Goal: Task Accomplishment & Management: Manage account settings

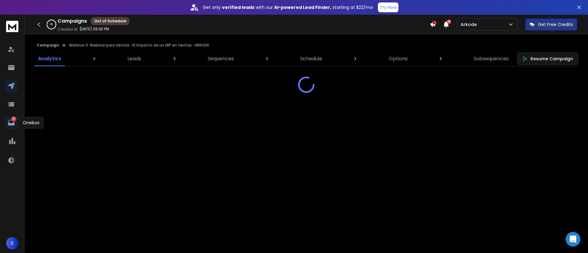
click at [15, 121] on icon at bounding box center [11, 122] width 7 height 7
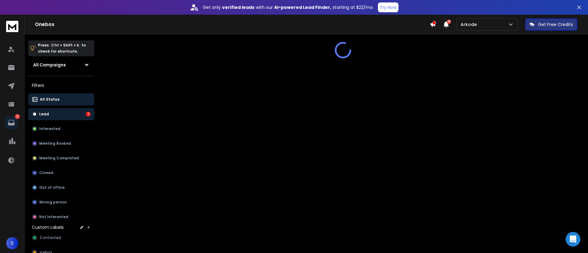
click at [68, 108] on button "Lead 3" at bounding box center [61, 114] width 66 height 12
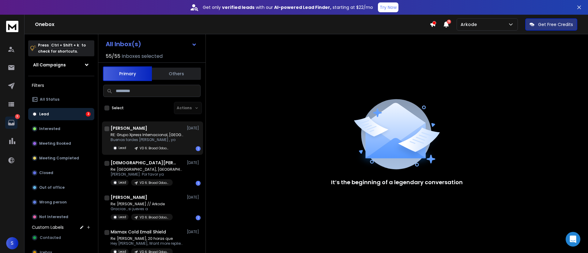
click at [176, 138] on div "RE: Grupo Xpress Internacional, IA Buenas tardes [PERSON_NAME] , yo Lead VD 6: …" at bounding box center [155, 141] width 90 height 19
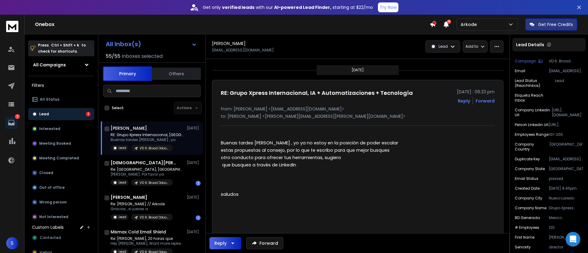
click at [454, 47] on icon at bounding box center [452, 46] width 5 height 5
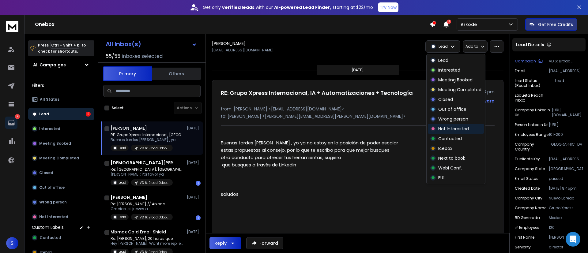
click at [444, 129] on p "Not Interested" at bounding box center [453, 129] width 31 height 6
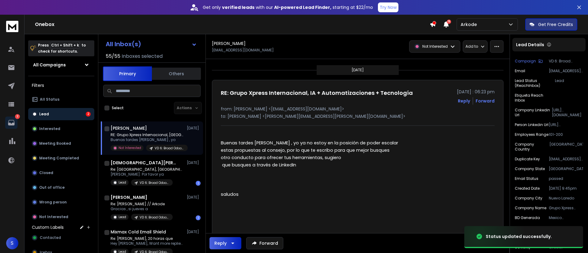
click at [454, 49] on icon at bounding box center [452, 46] width 5 height 5
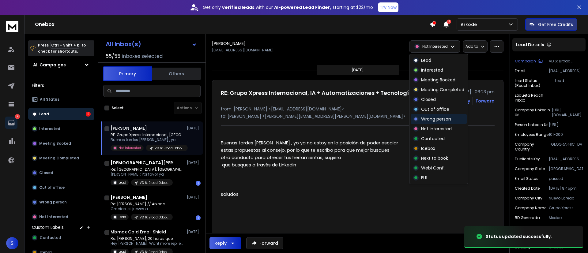
click at [440, 116] on p "Wrong person" at bounding box center [436, 119] width 30 height 6
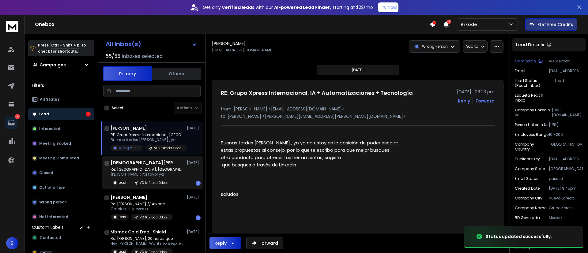
click at [179, 167] on div "Re: [GEOGRAPHIC_DATA], [GEOGRAPHIC_DATA] + Estimado [PERSON_NAME]: Por favor ya…" at bounding box center [155, 176] width 90 height 19
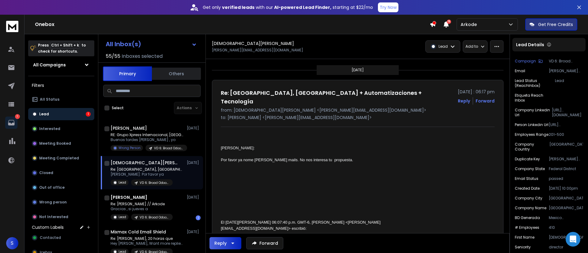
click at [440, 46] on p "Lead" at bounding box center [442, 46] width 9 height 5
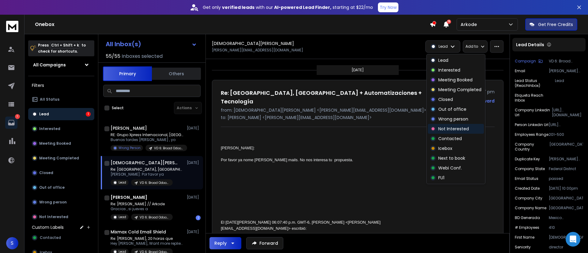
click at [453, 128] on p "Not Interested" at bounding box center [453, 129] width 31 height 6
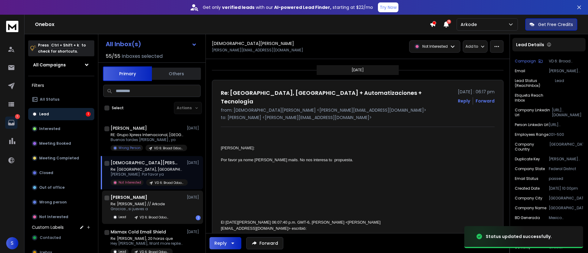
click at [148, 201] on div "[PERSON_NAME] [DATE] Re: [PERSON_NAME] // [PERSON_NAME] , si jueves a Lead VD 6…" at bounding box center [155, 207] width 90 height 26
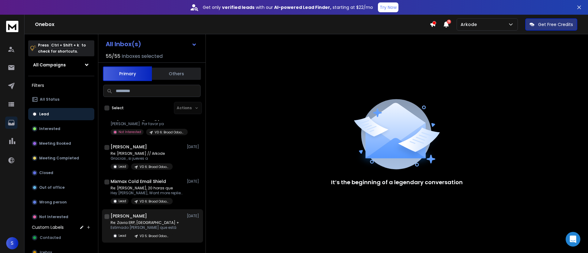
scroll to position [50, 0]
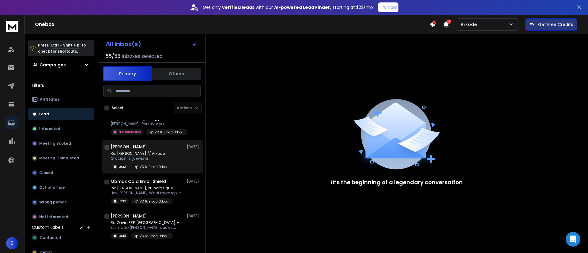
click at [170, 155] on p "Re: [PERSON_NAME] // Arkode" at bounding box center [141, 153] width 62 height 5
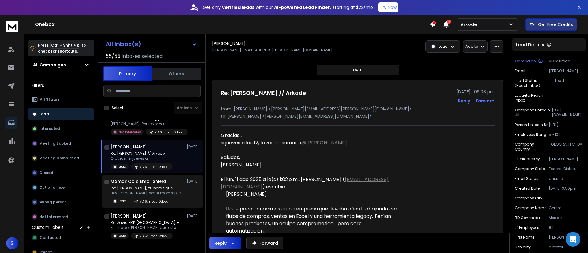
click at [165, 197] on div "Re: [PERSON_NAME], 20 horas que Hey [PERSON_NAME], Want more replies to Lead VD…" at bounding box center [146, 195] width 73 height 19
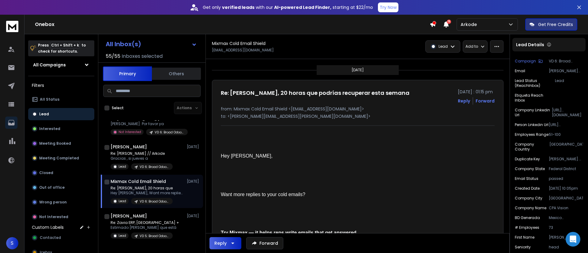
click at [450, 47] on icon at bounding box center [452, 46] width 5 height 5
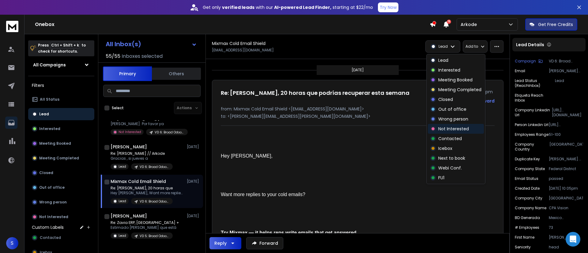
click at [445, 128] on p "Not Interested" at bounding box center [453, 129] width 31 height 6
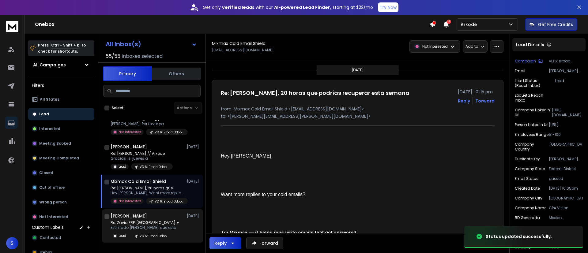
click at [165, 225] on p "Estimado [PERSON_NAME] que está" at bounding box center [144, 227] width 69 height 5
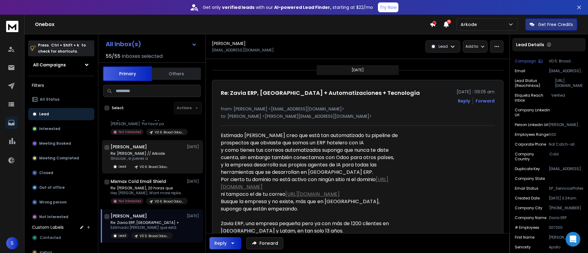
click at [166, 158] on p "Gracias , si jueves a" at bounding box center [141, 158] width 62 height 5
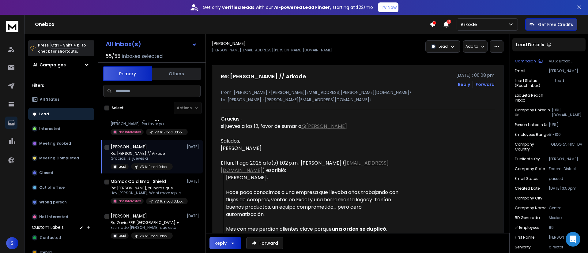
scroll to position [0, 0]
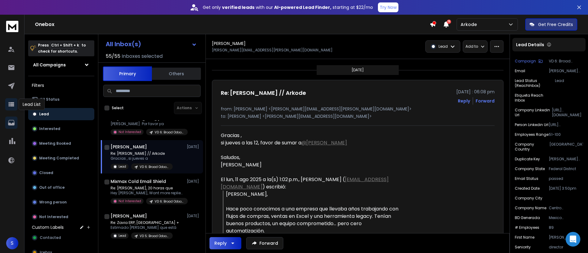
click at [14, 107] on icon at bounding box center [11, 104] width 7 height 7
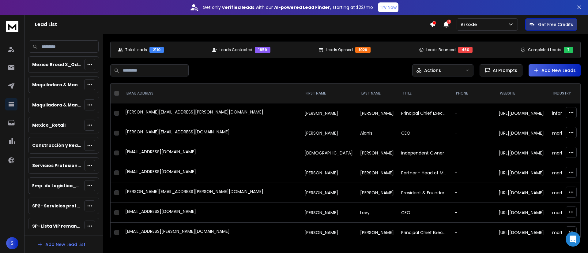
scroll to position [71, 0]
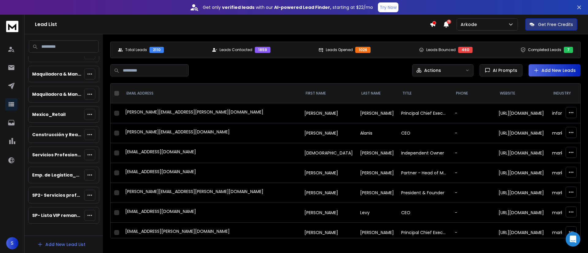
click at [60, 245] on button "Add New Lead List" at bounding box center [61, 244] width 58 height 12
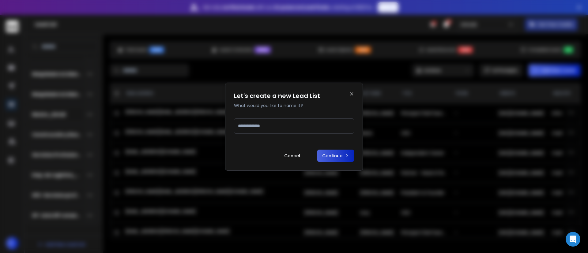
click at [260, 120] on input at bounding box center [294, 125] width 120 height 15
type input "******"
click at [289, 157] on button "Cancel" at bounding box center [292, 156] width 26 height 12
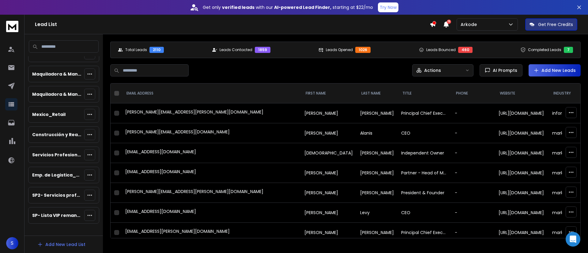
click at [46, 198] on div "SP2- Servicios profesionales" at bounding box center [63, 195] width 71 height 17
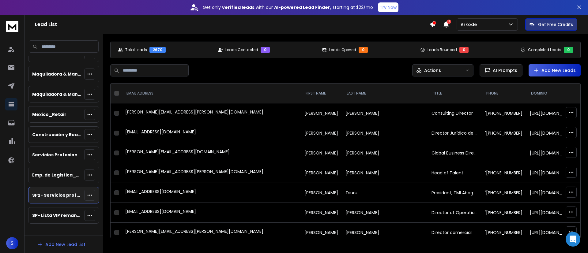
click at [58, 181] on div "Emp. de Logistica_Mexico" at bounding box center [63, 175] width 71 height 17
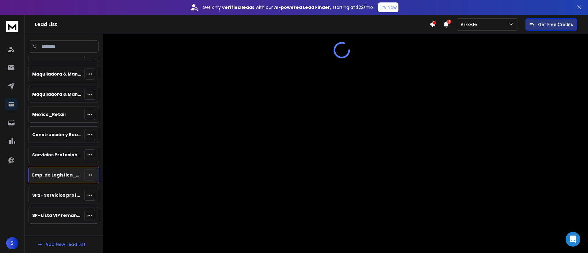
click at [64, 192] on p "SP2- Servicios profesionales" at bounding box center [57, 195] width 50 height 6
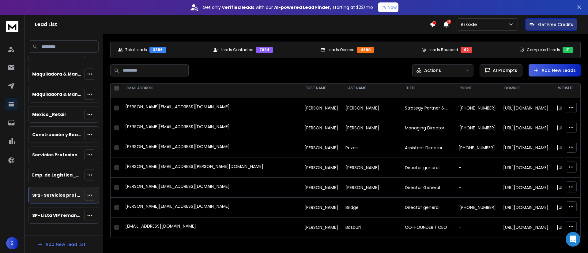
scroll to position [0, 0]
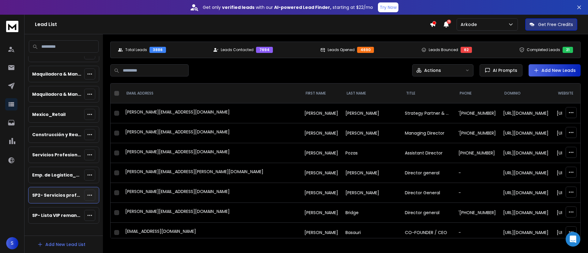
click at [300, 90] on th "FIRST NAME" at bounding box center [320, 94] width 41 height 20
click at [300, 94] on th "FIRST NAME" at bounding box center [320, 94] width 41 height 20
click at [300, 93] on th "FIRST NAME" at bounding box center [320, 94] width 41 height 20
click at [300, 89] on th "FIRST NAME" at bounding box center [320, 94] width 41 height 20
click at [155, 71] on input at bounding box center [149, 70] width 78 height 12
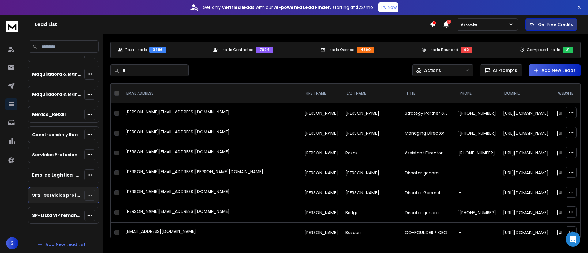
type input "**"
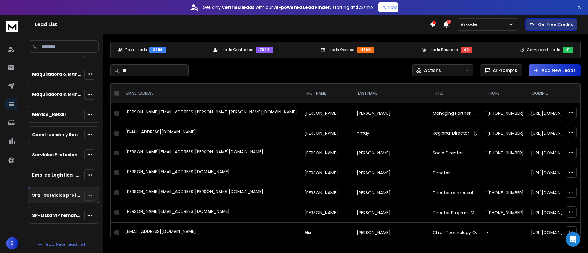
click at [156, 70] on input "**" at bounding box center [149, 70] width 78 height 12
type input "*****"
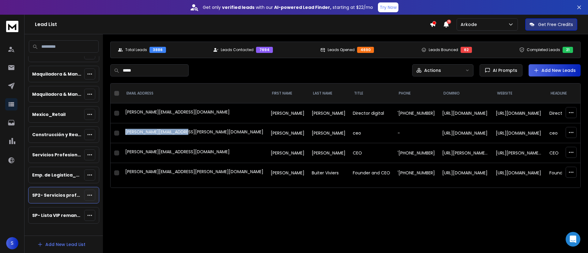
drag, startPoint x: 124, startPoint y: 133, endPoint x: 183, endPoint y: 129, distance: 59.2
click at [183, 129] on td "[PERSON_NAME][EMAIL_ADDRESS][PERSON_NAME][DOMAIN_NAME]" at bounding box center [193, 133] width 145 height 20
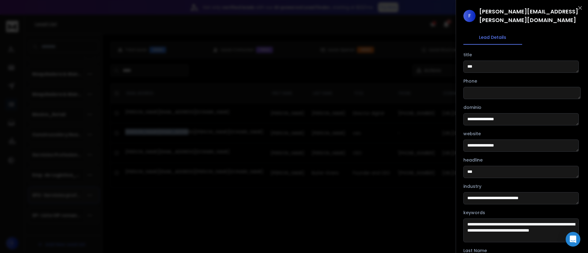
copy div "[PERSON_NAME][EMAIL_ADDRESS][PERSON_NAME][DOMAIN_NAME]"
drag, startPoint x: 478, startPoint y: 13, endPoint x: 559, endPoint y: 14, distance: 80.8
click at [559, 14] on div "F [PERSON_NAME][EMAIL_ADDRESS][PERSON_NAME][DOMAIN_NAME]" at bounding box center [521, 15] width 117 height 17
copy h1 "[PERSON_NAME][EMAIL_ADDRESS][PERSON_NAME][DOMAIN_NAME]"
click at [425, 114] on div at bounding box center [294, 126] width 588 height 253
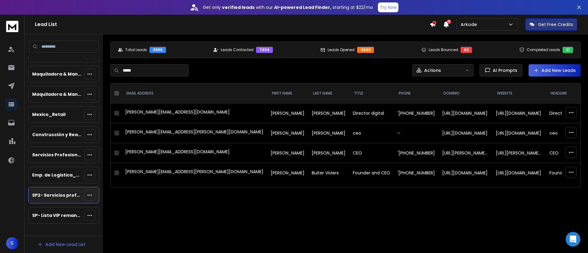
click at [150, 152] on div "[PERSON_NAME][EMAIL_ADDRESS][DOMAIN_NAME]" at bounding box center [194, 153] width 138 height 9
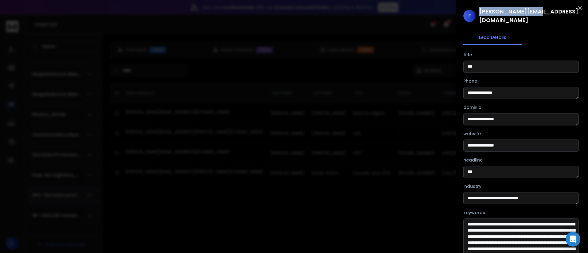
drag, startPoint x: 478, startPoint y: 11, endPoint x: 542, endPoint y: 11, distance: 63.3
click at [542, 11] on div "F [PERSON_NAME][EMAIL_ADDRESS][DOMAIN_NAME]" at bounding box center [521, 15] width 117 height 17
copy h1 "[PERSON_NAME][EMAIL_ADDRESS][DOMAIN_NAME]"
click at [580, 8] on icon "button" at bounding box center [580, 8] width 6 height 6
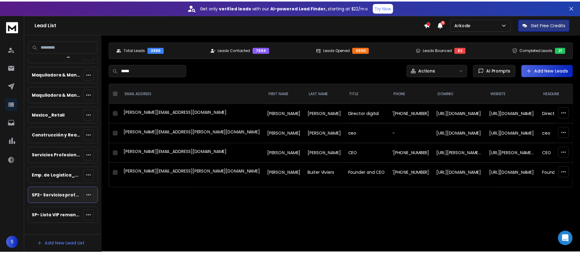
scroll to position [71, 0]
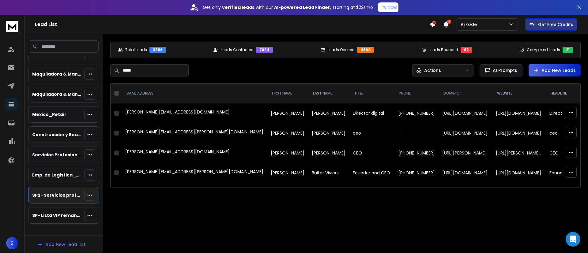
click at [48, 215] on p "SP- Lista VIP remanente" at bounding box center [57, 215] width 50 height 6
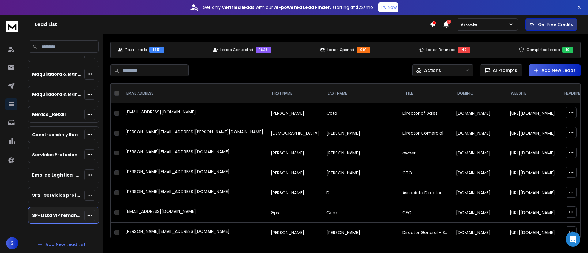
click at [88, 215] on icon "button" at bounding box center [90, 216] width 6 height 6
click at [69, 226] on p "Edit List Name" at bounding box center [71, 229] width 30 height 6
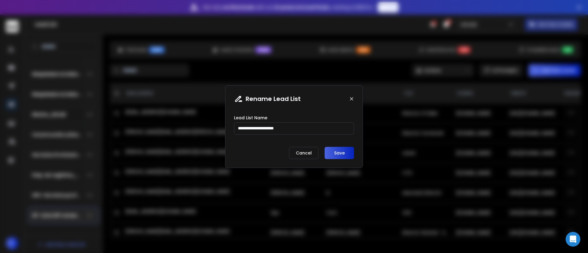
drag, startPoint x: 264, startPoint y: 128, endPoint x: 256, endPoint y: 127, distance: 8.9
click at [246, 127] on input "**********" at bounding box center [294, 128] width 120 height 12
type input "**********"
click at [344, 153] on button "Save" at bounding box center [338, 153] width 29 height 12
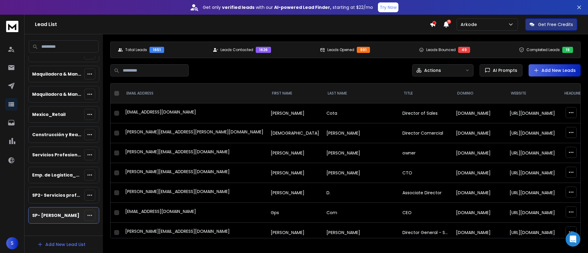
click at [58, 195] on p "SP2- Servicios profesionales" at bounding box center [57, 195] width 50 height 6
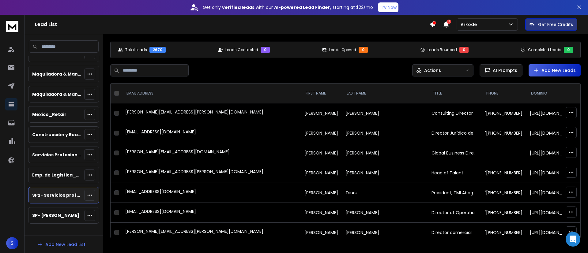
click at [55, 211] on div "SP- [PERSON_NAME]" at bounding box center [63, 215] width 71 height 17
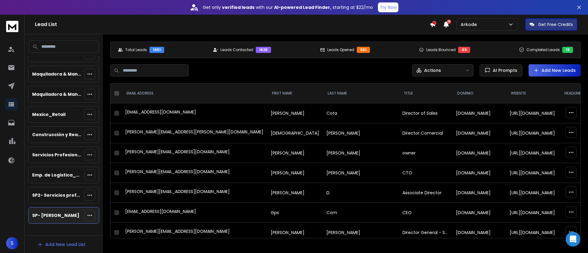
click at [554, 71] on link "Add New Leads" at bounding box center [554, 70] width 42 height 6
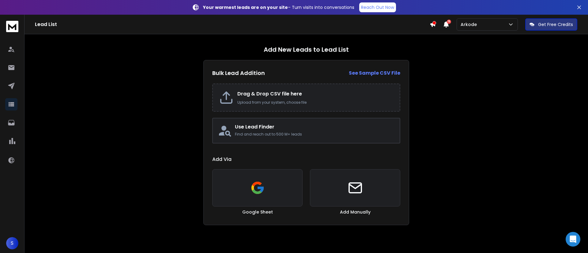
click at [285, 93] on h2 "Drag & Drop CSV file here" at bounding box center [315, 93] width 156 height 7
type input "**********"
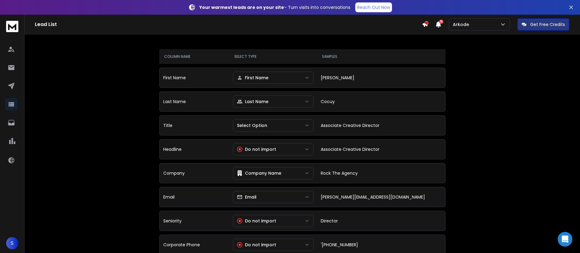
scroll to position [106, 0]
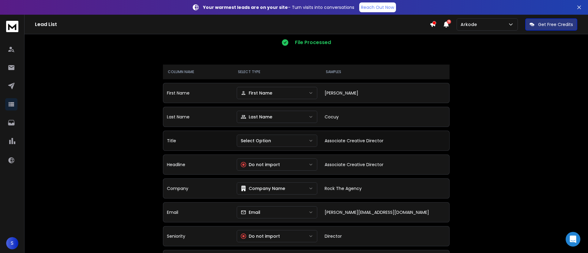
click at [308, 139] on icon "button" at bounding box center [310, 140] width 5 height 5
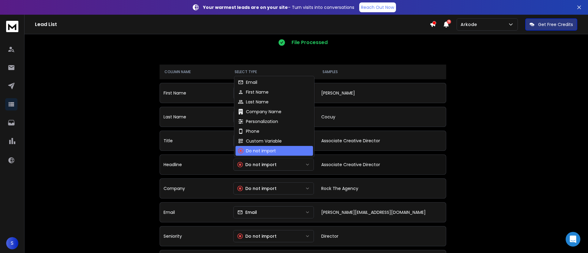
click at [289, 162] on button "Do not import" at bounding box center [273, 165] width 80 height 12
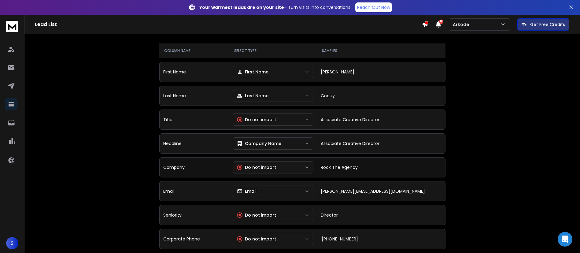
scroll to position [136, 0]
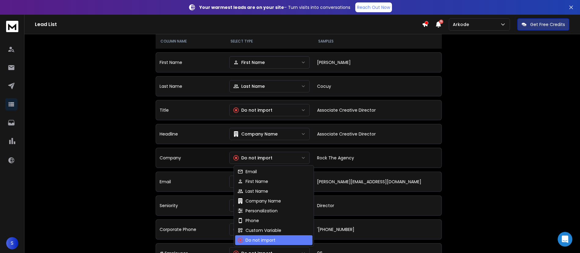
click at [288, 158] on button "Do not import" at bounding box center [269, 158] width 80 height 12
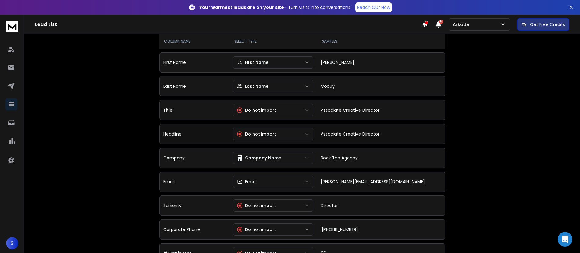
click at [304, 134] on button "Do not import" at bounding box center [273, 134] width 80 height 12
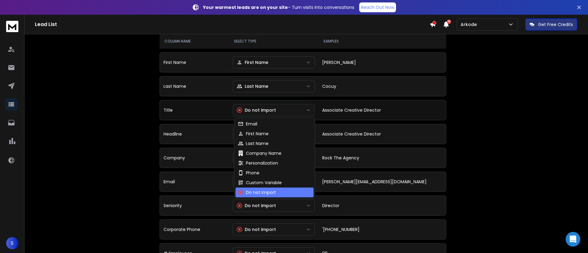
click at [300, 110] on button "Do not import" at bounding box center [274, 110] width 82 height 12
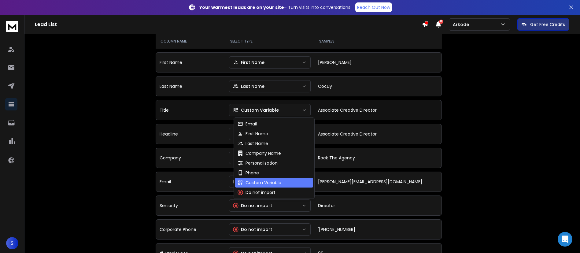
click at [303, 112] on button "Custom Variable" at bounding box center [270, 110] width 82 height 12
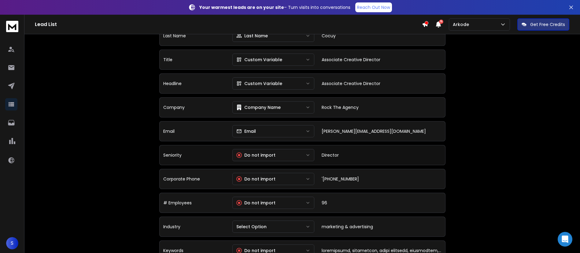
scroll to position [197, 0]
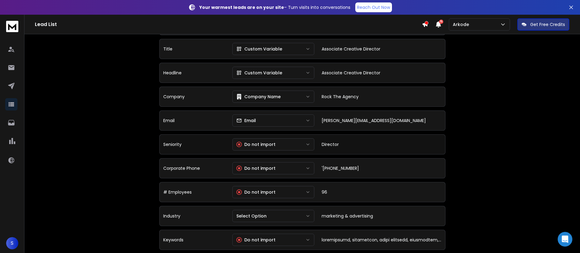
click at [301, 144] on button "Do not import" at bounding box center [274, 144] width 82 height 12
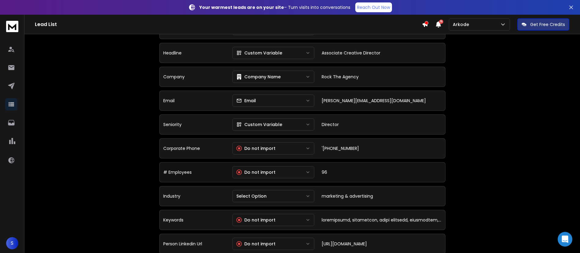
scroll to position [228, 0]
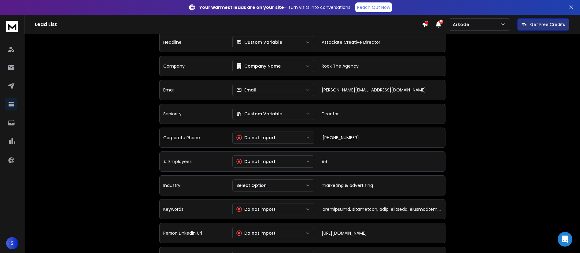
click at [283, 138] on button "Do not import" at bounding box center [274, 138] width 82 height 12
click at [287, 163] on button "Do not import" at bounding box center [274, 161] width 82 height 12
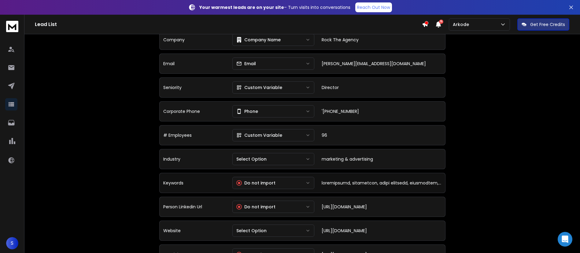
scroll to position [289, 0]
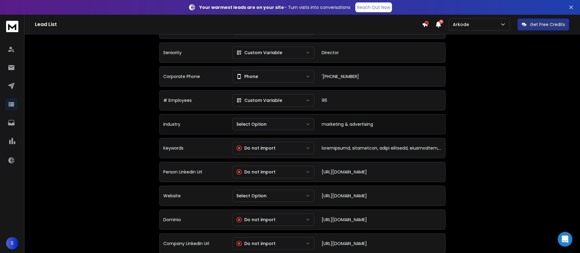
click at [297, 123] on button "Select Option" at bounding box center [274, 124] width 82 height 12
click at [299, 150] on button "Do not import" at bounding box center [274, 148] width 82 height 12
click at [290, 174] on button "Do not import" at bounding box center [274, 172] width 82 height 12
click at [284, 192] on button "Select Option" at bounding box center [274, 196] width 82 height 12
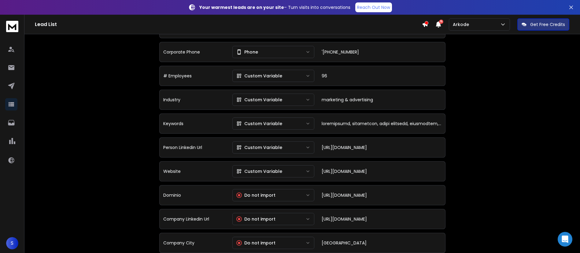
scroll to position [350, 0]
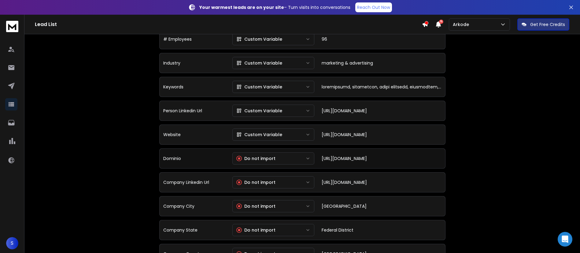
click at [274, 160] on div "Do not import" at bounding box center [256, 158] width 39 height 6
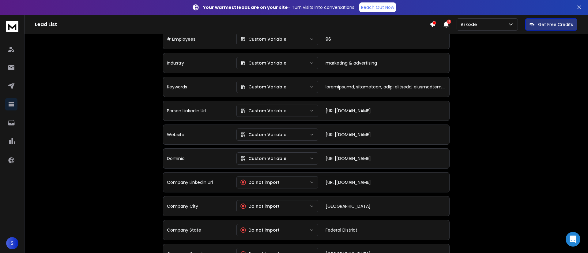
click at [286, 183] on button "Do not import" at bounding box center [277, 182] width 82 height 12
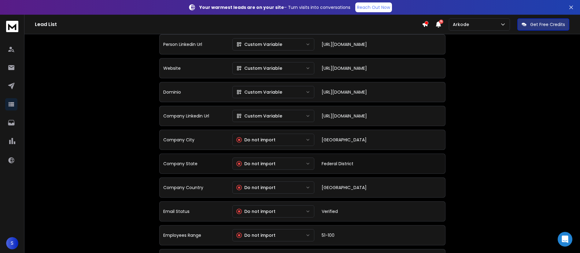
scroll to position [442, 0]
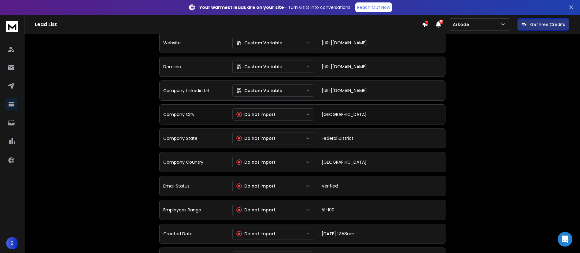
click at [285, 113] on button "Do not import" at bounding box center [274, 114] width 82 height 12
click at [285, 133] on button "Do not import" at bounding box center [274, 138] width 82 height 12
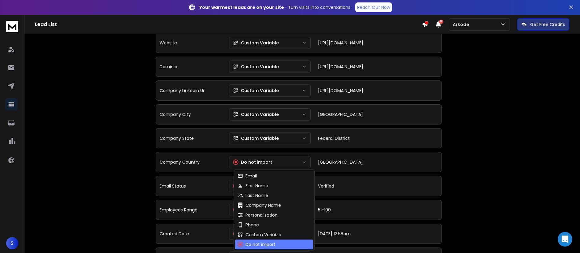
click at [282, 163] on button "Do not import" at bounding box center [270, 162] width 82 height 12
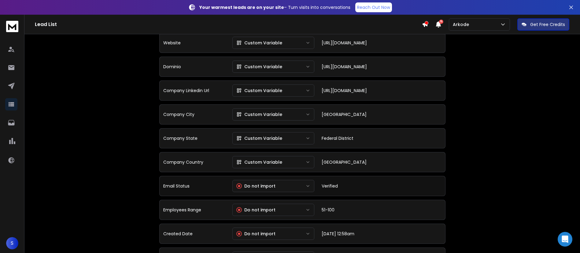
click at [281, 184] on button "Do not import" at bounding box center [274, 186] width 82 height 12
click at [276, 205] on button "Do not import" at bounding box center [274, 210] width 82 height 12
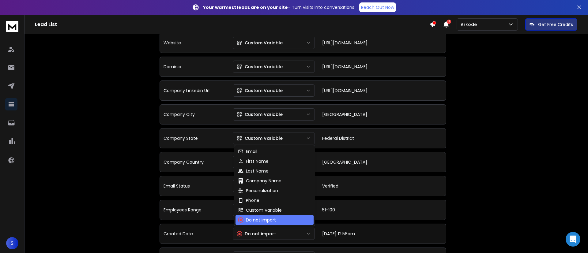
click at [274, 231] on div "Do not import" at bounding box center [256, 234] width 39 height 6
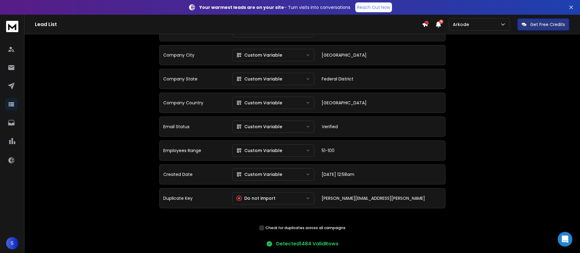
scroll to position [534, 0]
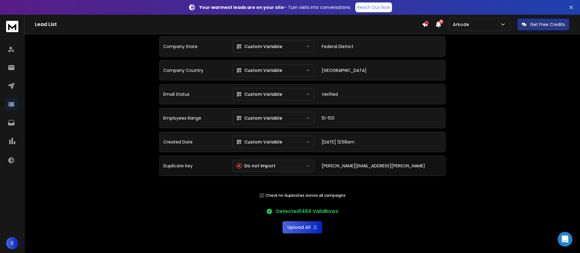
click at [270, 163] on div "Do not import" at bounding box center [256, 166] width 39 height 6
click at [312, 226] on button "Upload All" at bounding box center [303, 227] width 40 height 12
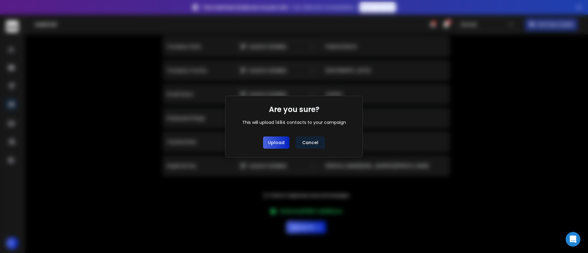
click at [278, 145] on button "Upload" at bounding box center [276, 142] width 26 height 12
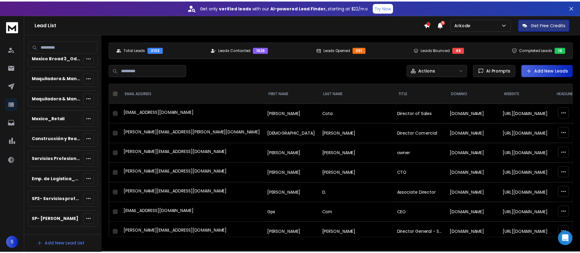
scroll to position [71, 0]
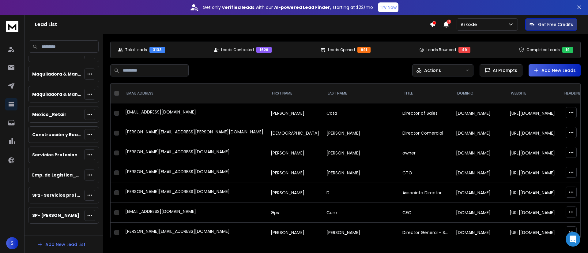
click at [55, 212] on p "SP- [PERSON_NAME]" at bounding box center [55, 215] width 47 height 6
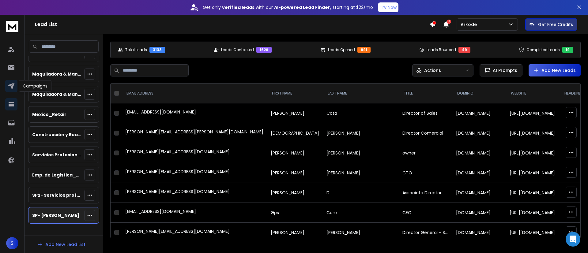
click at [12, 88] on icon at bounding box center [11, 86] width 6 height 6
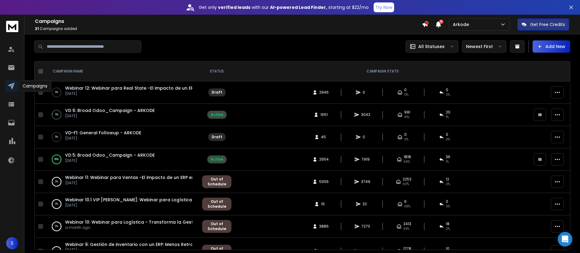
click at [98, 114] on p "[DATE]" at bounding box center [110, 116] width 90 height 5
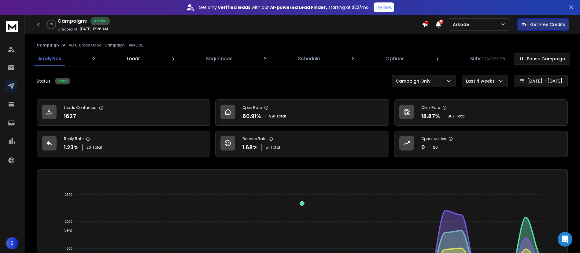
click at [136, 54] on link "Leads" at bounding box center [133, 58] width 21 height 15
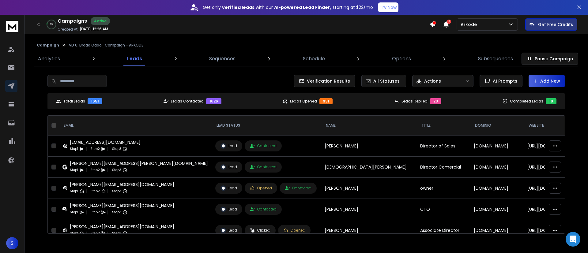
click at [546, 82] on button "Add New" at bounding box center [546, 81] width 36 height 12
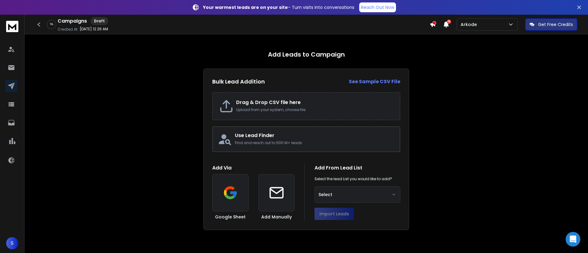
click at [334, 193] on button "Select" at bounding box center [357, 194] width 86 height 17
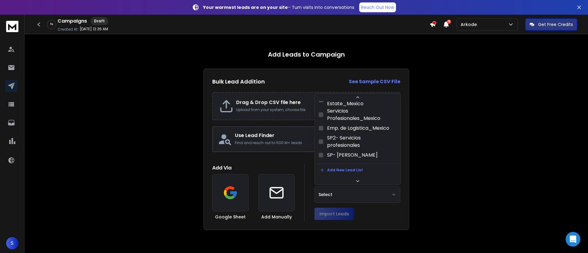
scroll to position [100, 0]
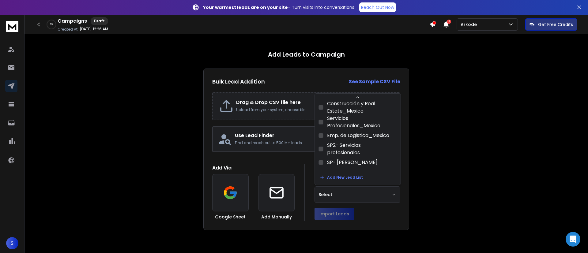
click at [323, 163] on div at bounding box center [321, 162] width 7 height 5
click at [343, 216] on button "Import Leads" at bounding box center [333, 214] width 39 height 12
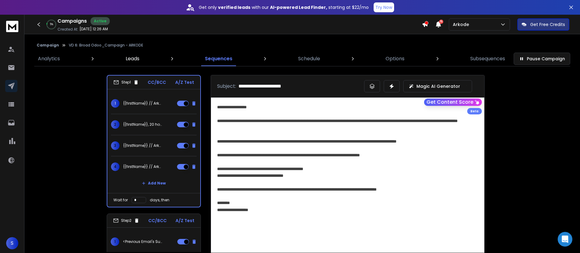
click at [129, 62] on p "Leads" at bounding box center [133, 58] width 14 height 7
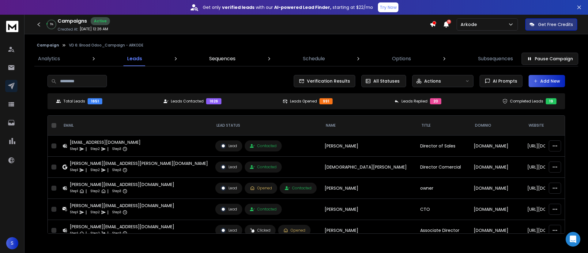
click at [219, 61] on p "Sequences" at bounding box center [222, 58] width 26 height 7
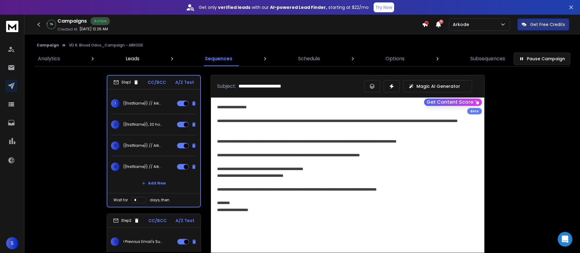
click at [132, 57] on p "Leads" at bounding box center [133, 58] width 14 height 7
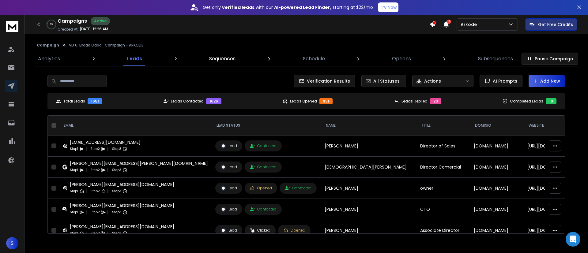
click at [209, 57] on p "Sequences" at bounding box center [222, 58] width 26 height 7
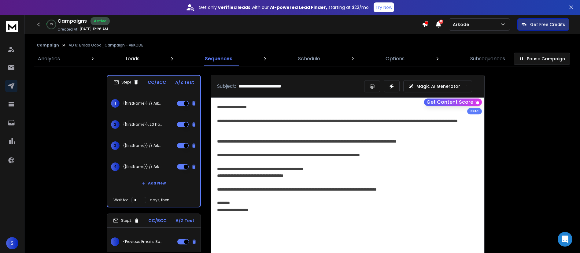
click at [126, 55] on p "Leads" at bounding box center [133, 58] width 14 height 7
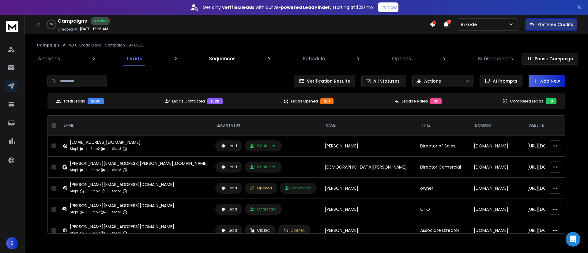
click at [215, 58] on p "Sequences" at bounding box center [222, 58] width 26 height 7
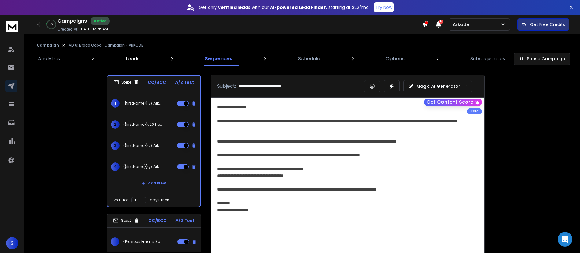
click at [134, 58] on p "Leads" at bounding box center [133, 58] width 14 height 7
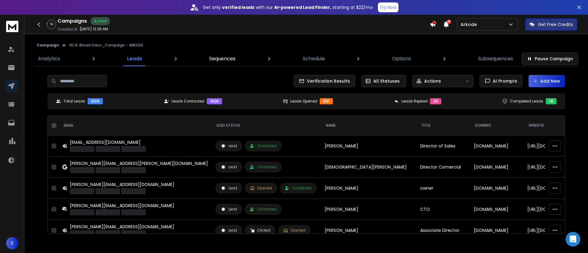
click at [231, 59] on p "Sequences" at bounding box center [222, 58] width 26 height 7
click at [212, 54] on link "Sequences" at bounding box center [222, 58] width 34 height 15
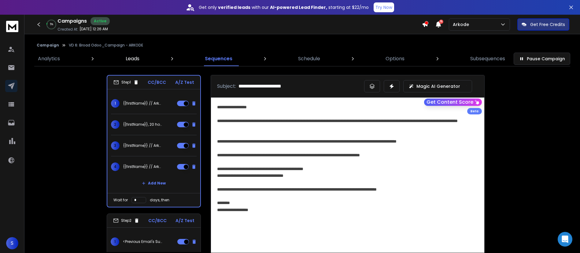
click at [134, 58] on p "Leads" at bounding box center [133, 58] width 14 height 7
click at [137, 58] on p "Leads" at bounding box center [133, 58] width 14 height 7
